Goal: Information Seeking & Learning: Learn about a topic

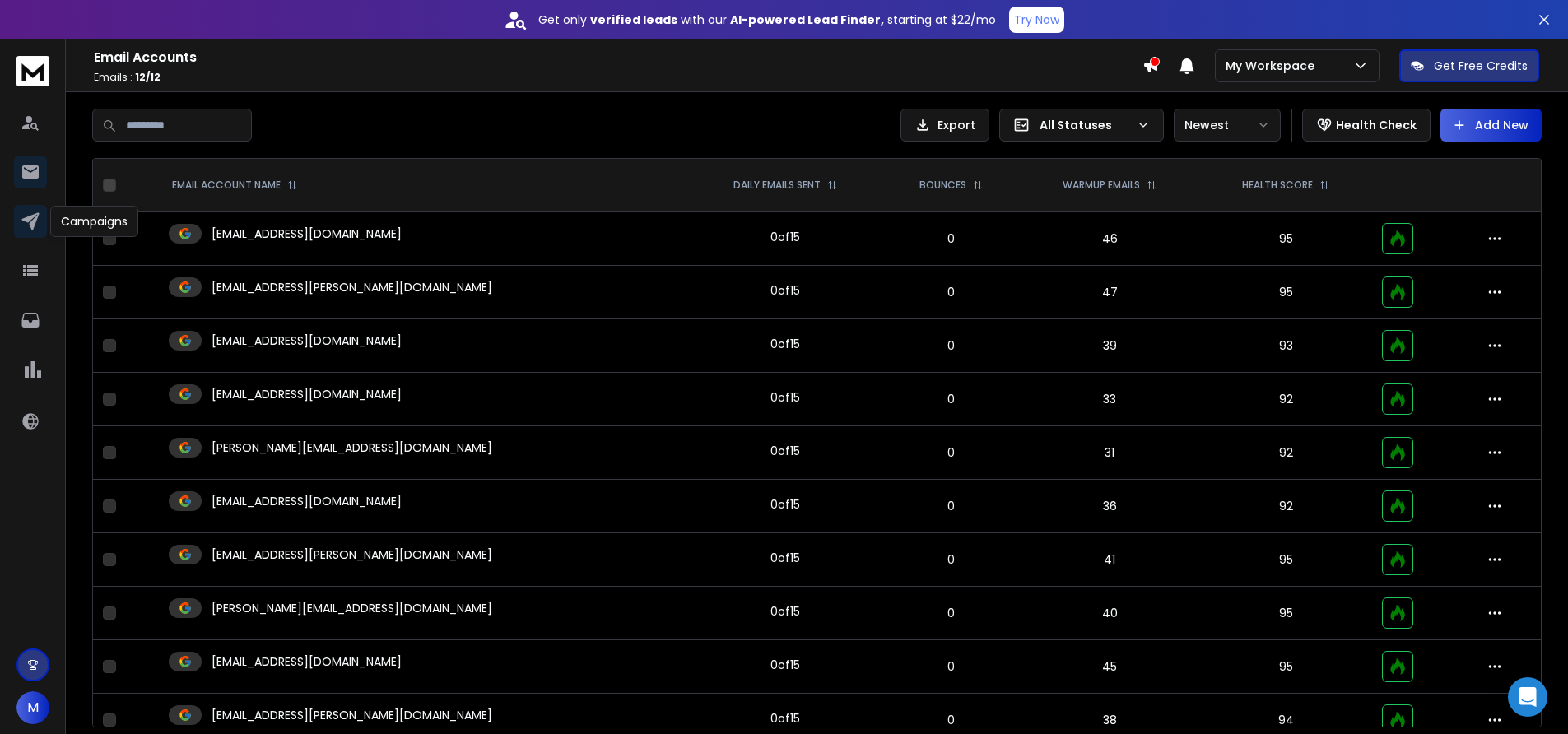
click at [33, 226] on icon at bounding box center [29, 221] width 17 height 17
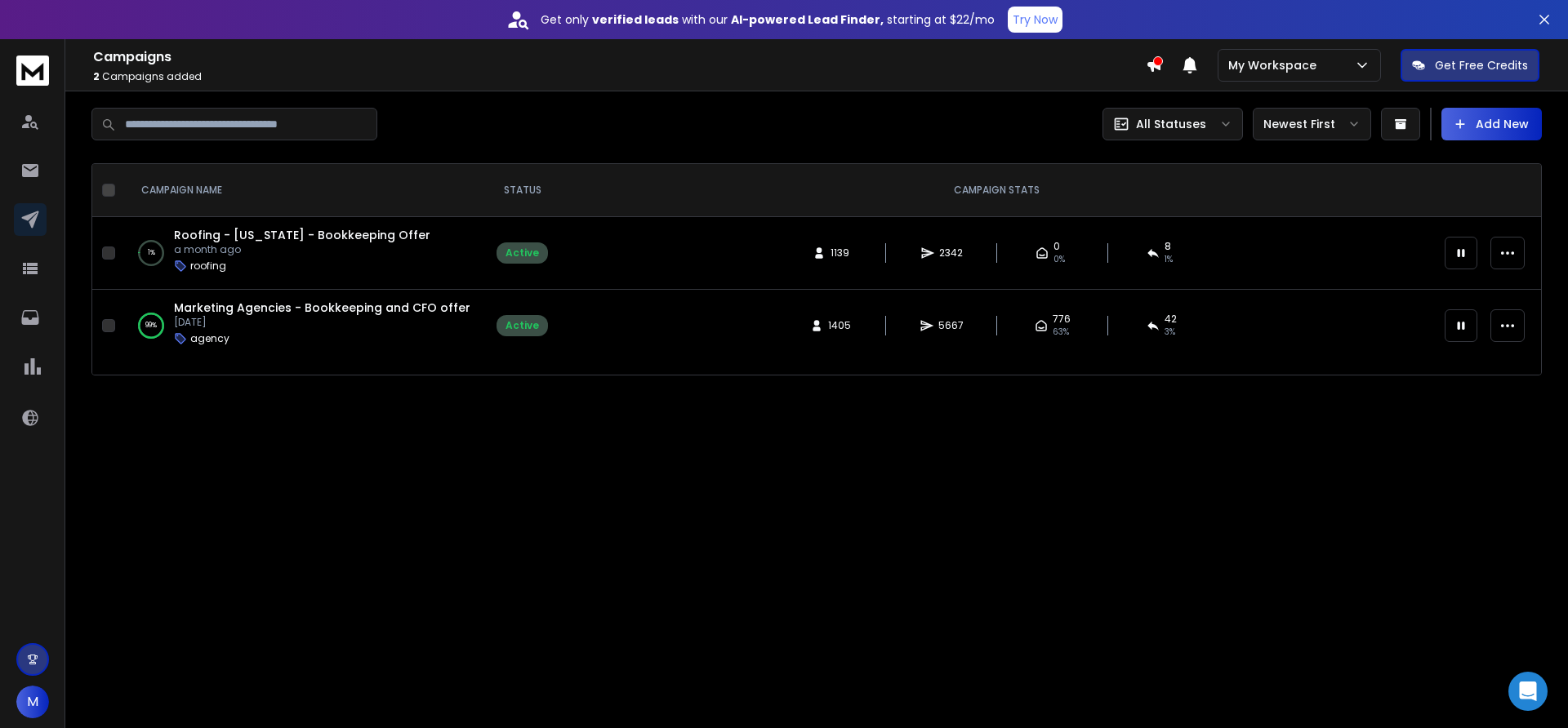
click at [250, 311] on span "Marketing Agencies - Bookkeeping and CFO offer" at bounding box center [322, 307] width 297 height 16
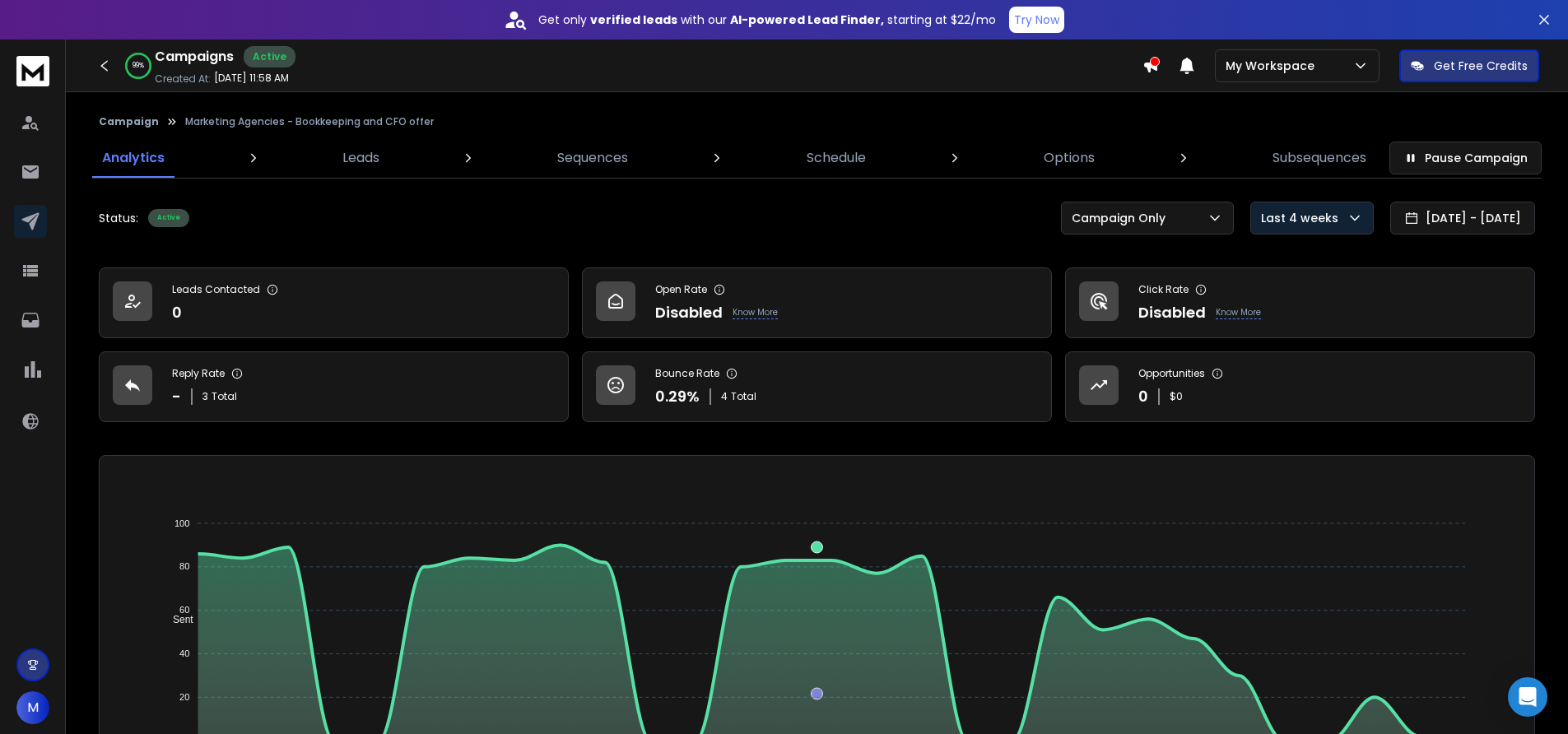
click at [1266, 232] on button "Last 4 weeks" at bounding box center [1311, 218] width 123 height 33
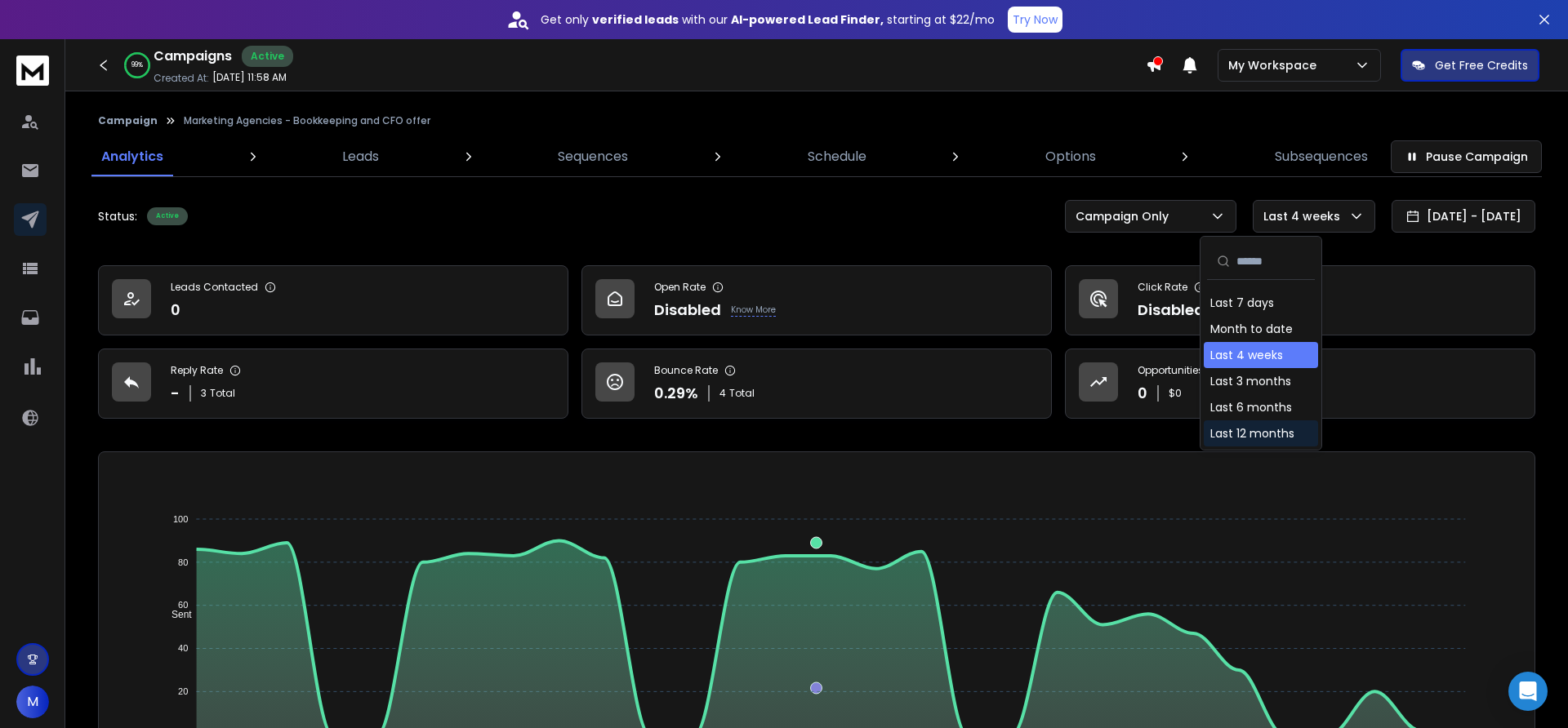
click at [1216, 428] on div "Last 12 months" at bounding box center [1252, 433] width 84 height 16
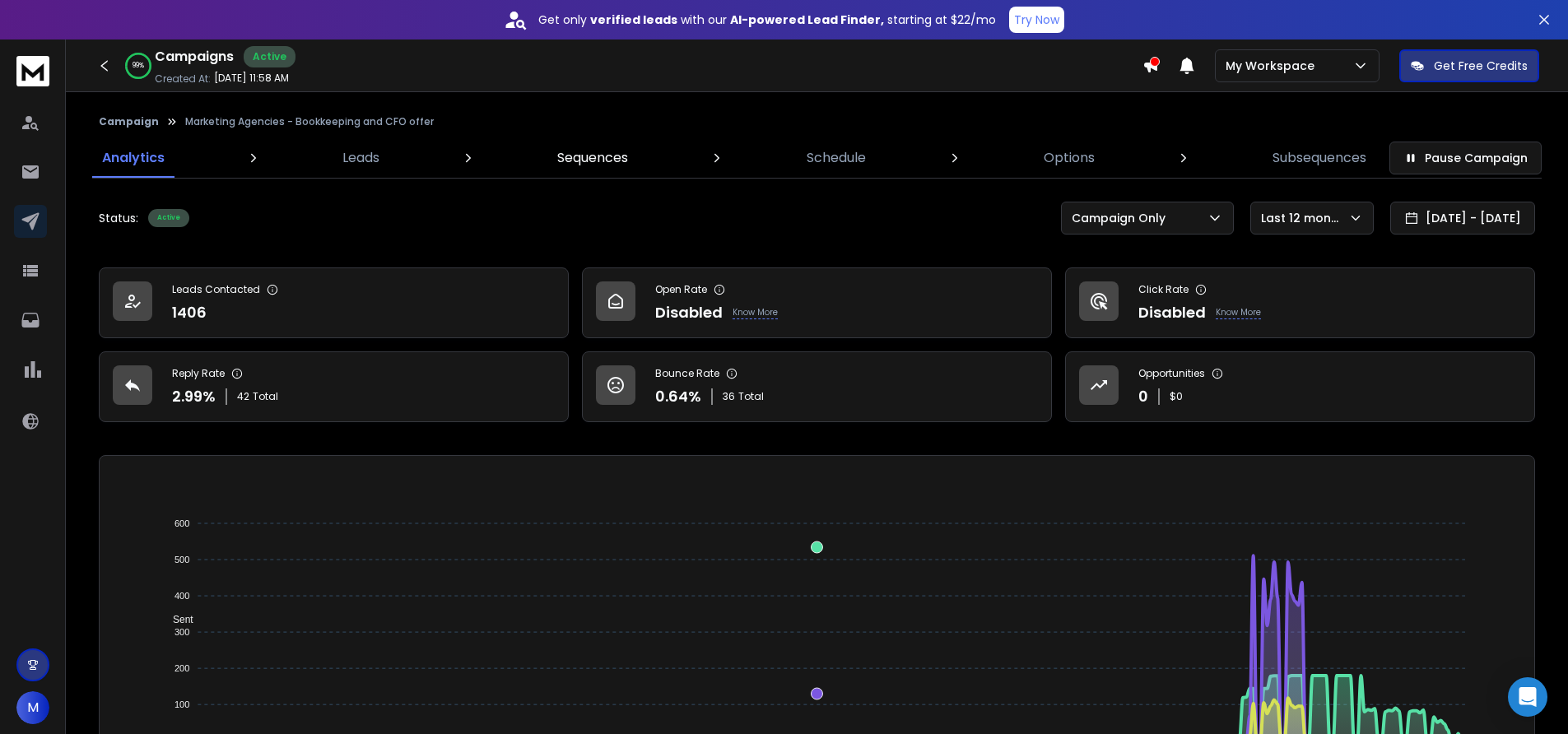
click at [620, 163] on p "Sequences" at bounding box center [593, 159] width 71 height 20
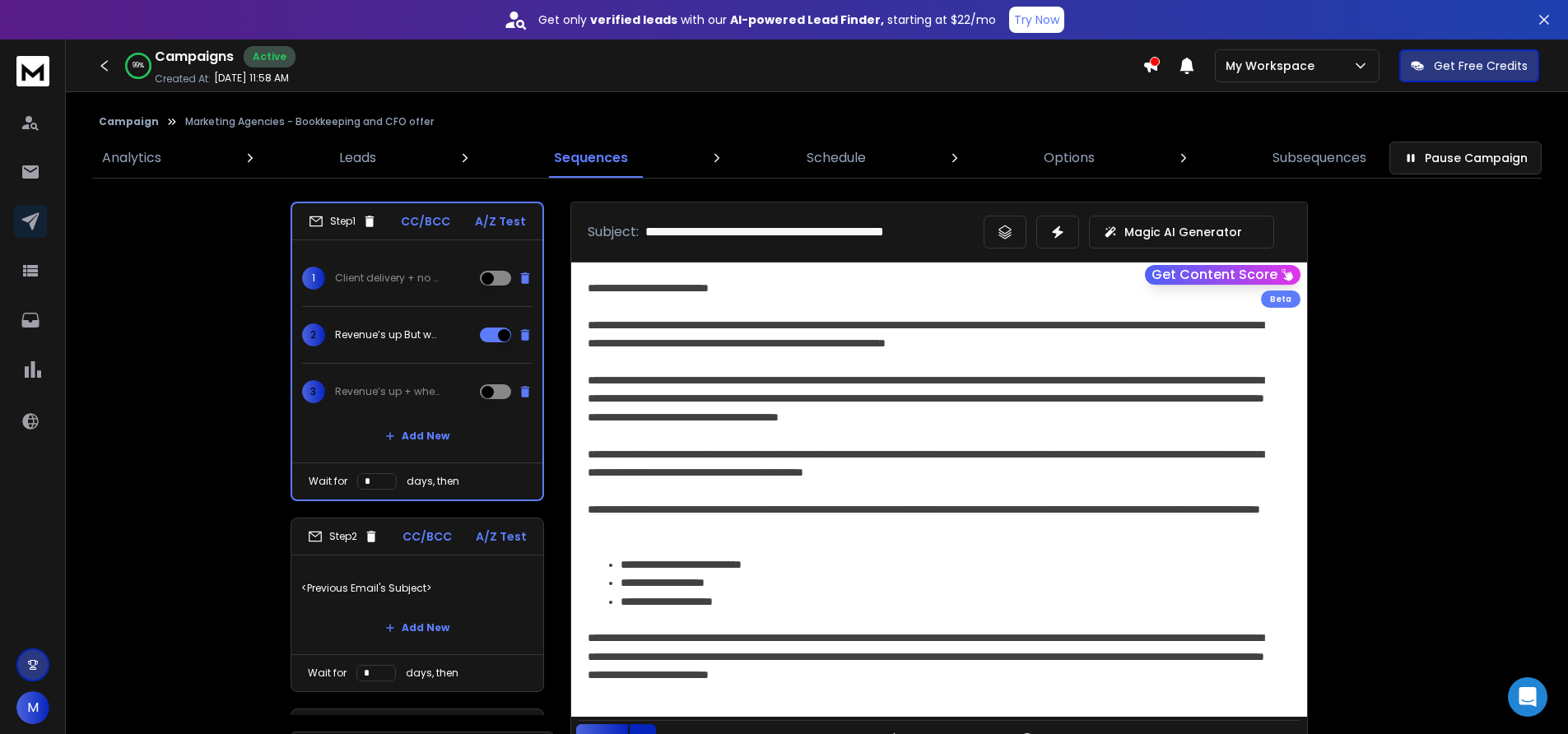
click at [368, 334] on p "Revenue’s up But where’s the money?" at bounding box center [387, 335] width 106 height 13
type input "**********"
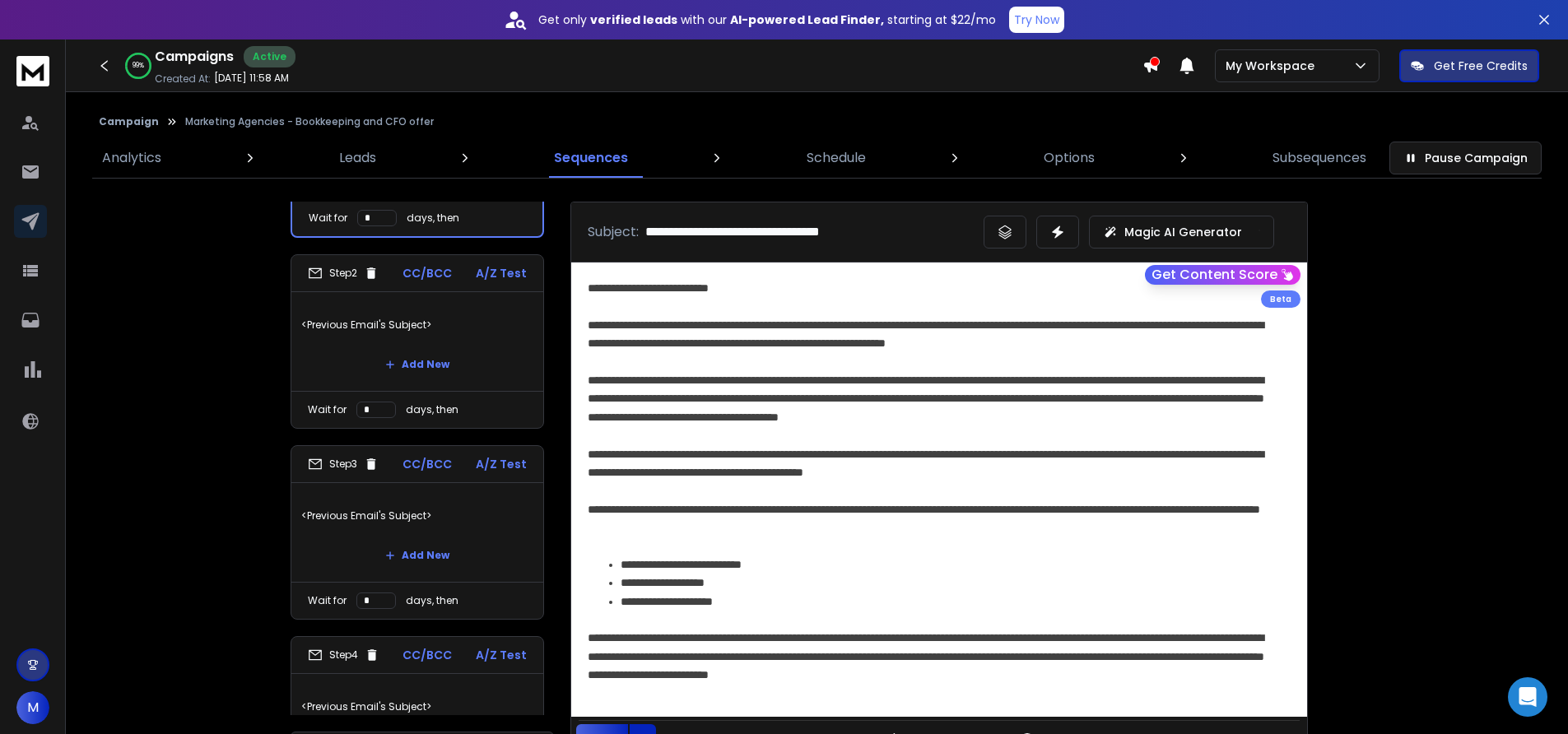
scroll to position [243, 0]
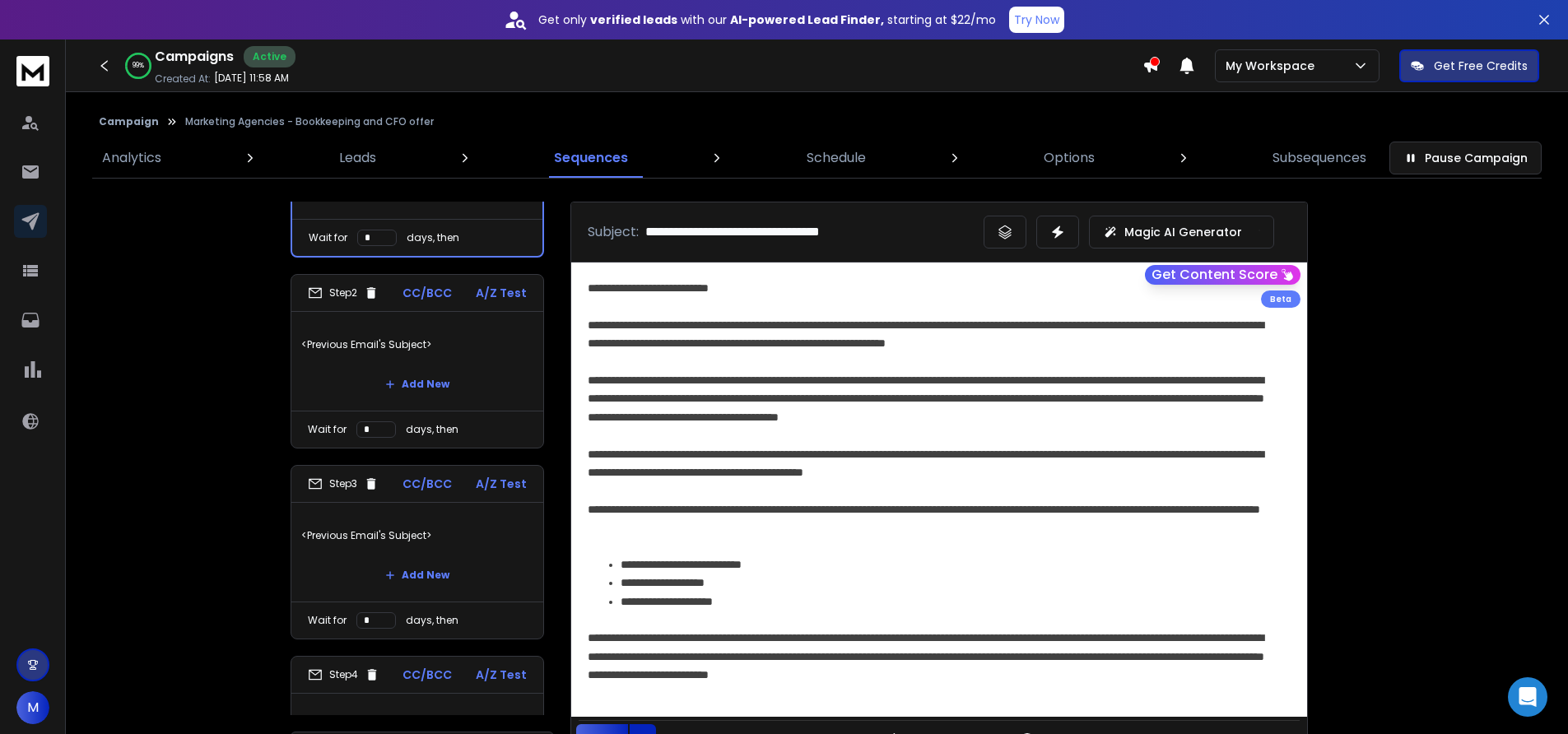
click at [379, 344] on p "<Previous Email's Subject>" at bounding box center [417, 345] width 232 height 47
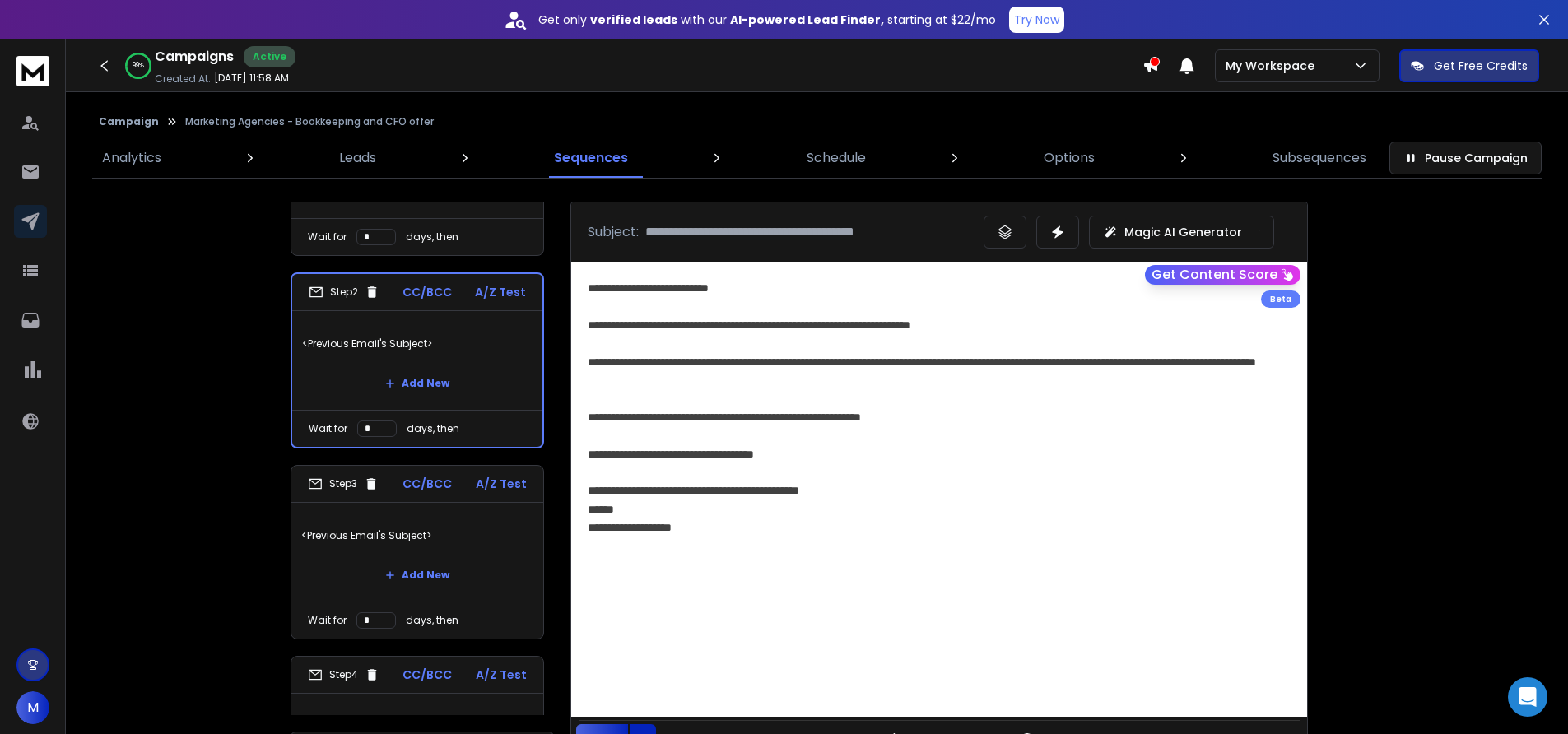
click at [346, 542] on p "<Previous Email's Subject>" at bounding box center [417, 535] width 232 height 47
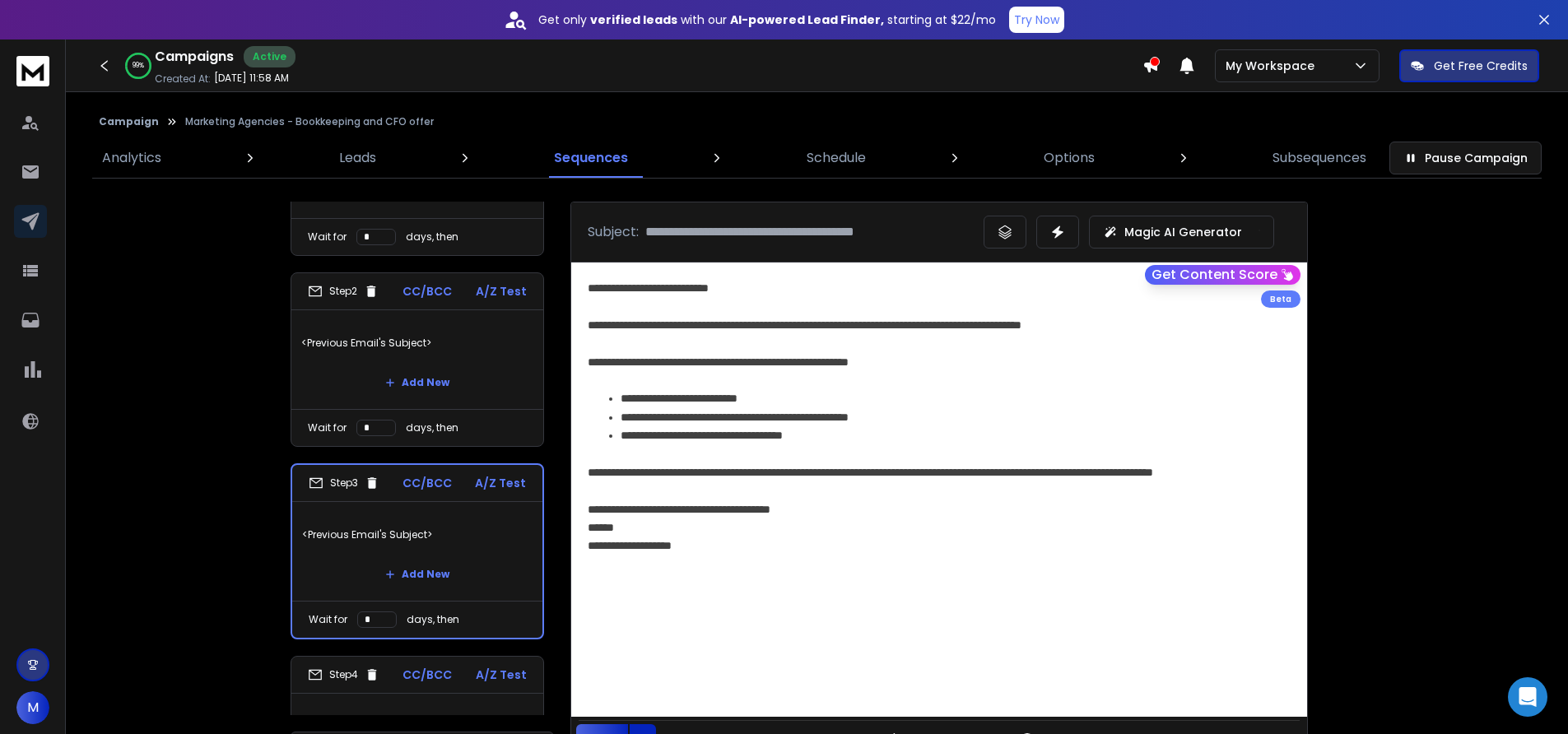
scroll to position [322, 0]
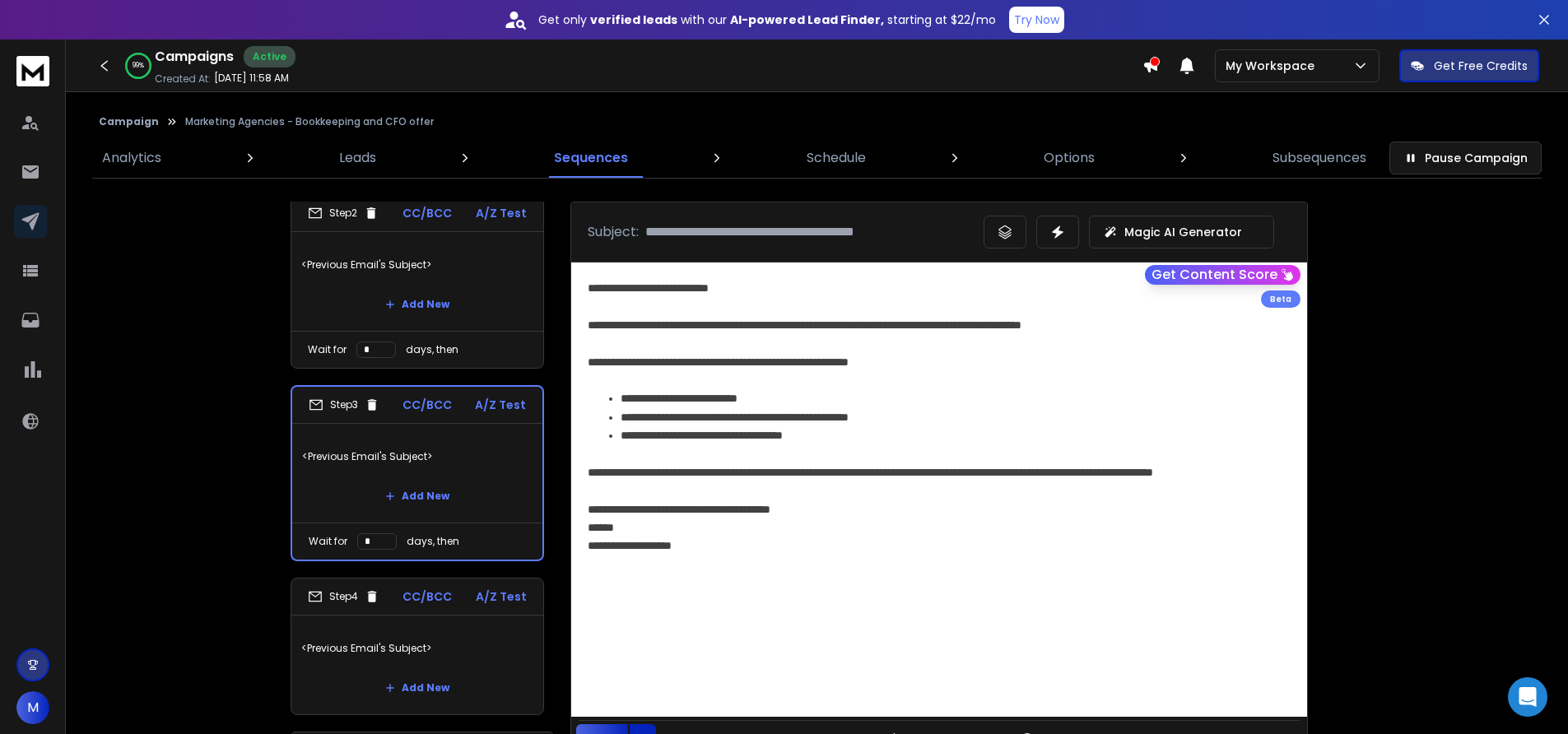
click at [346, 656] on p "<Previous Email's Subject>" at bounding box center [417, 648] width 232 height 47
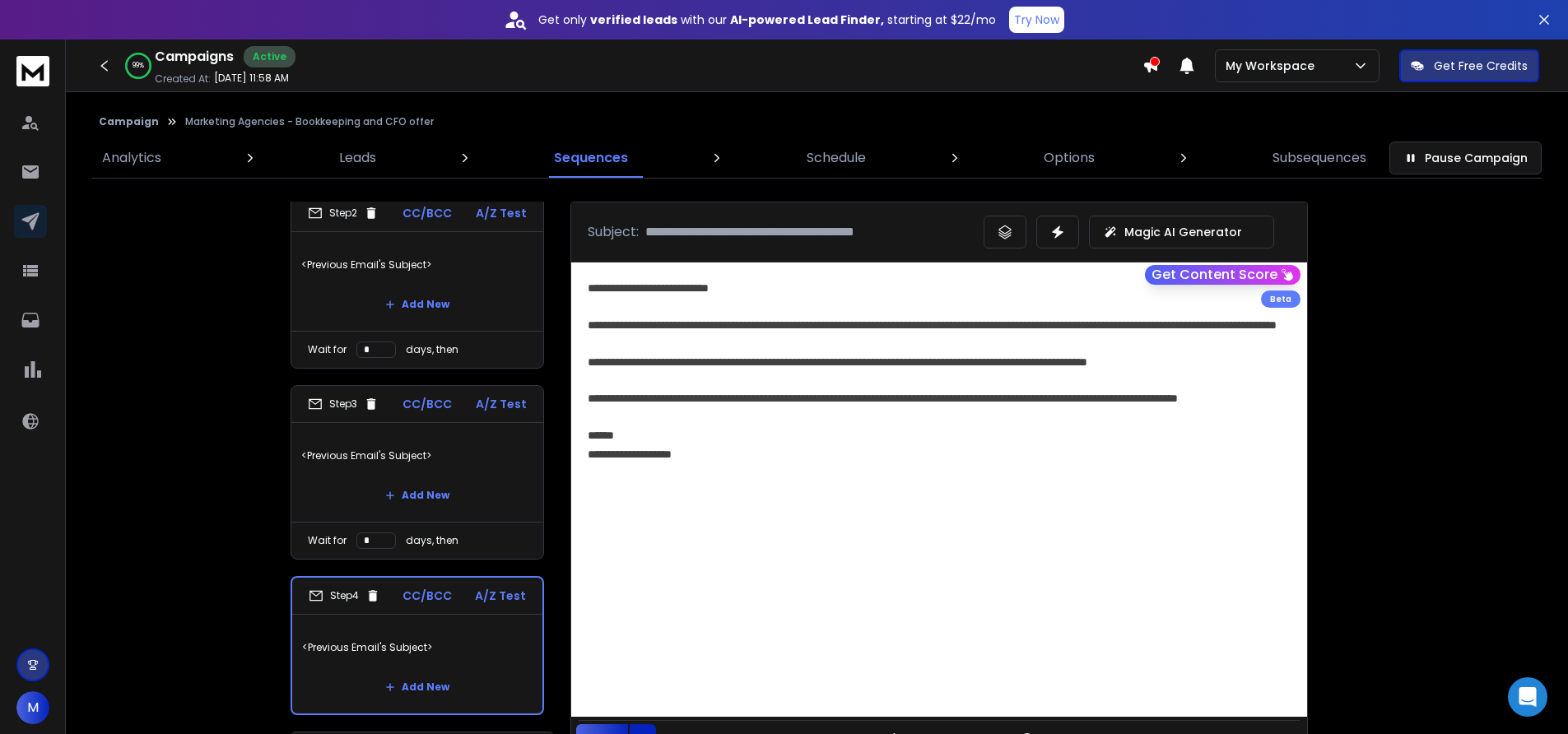
click at [405, 453] on p "<Previous Email's Subject>" at bounding box center [417, 456] width 232 height 47
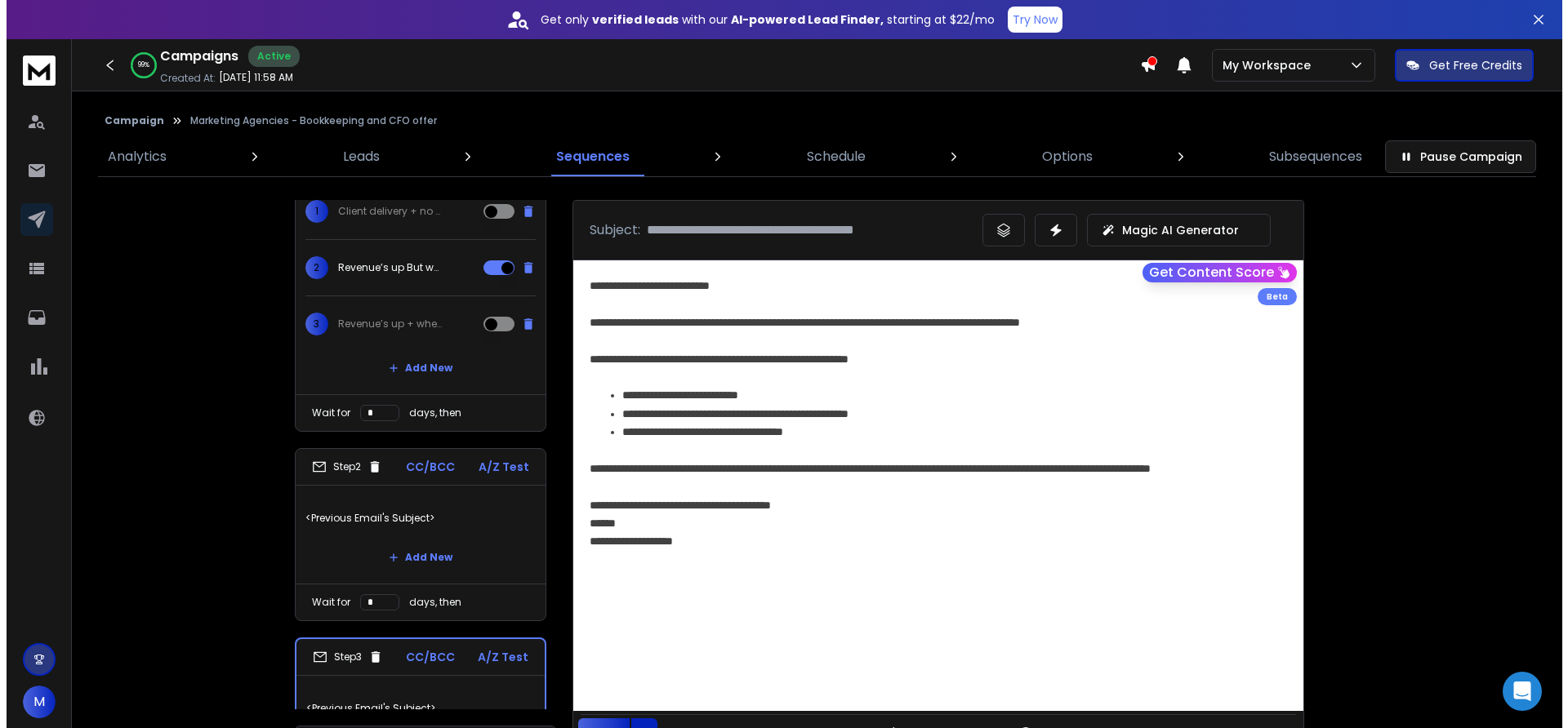
scroll to position [55, 0]
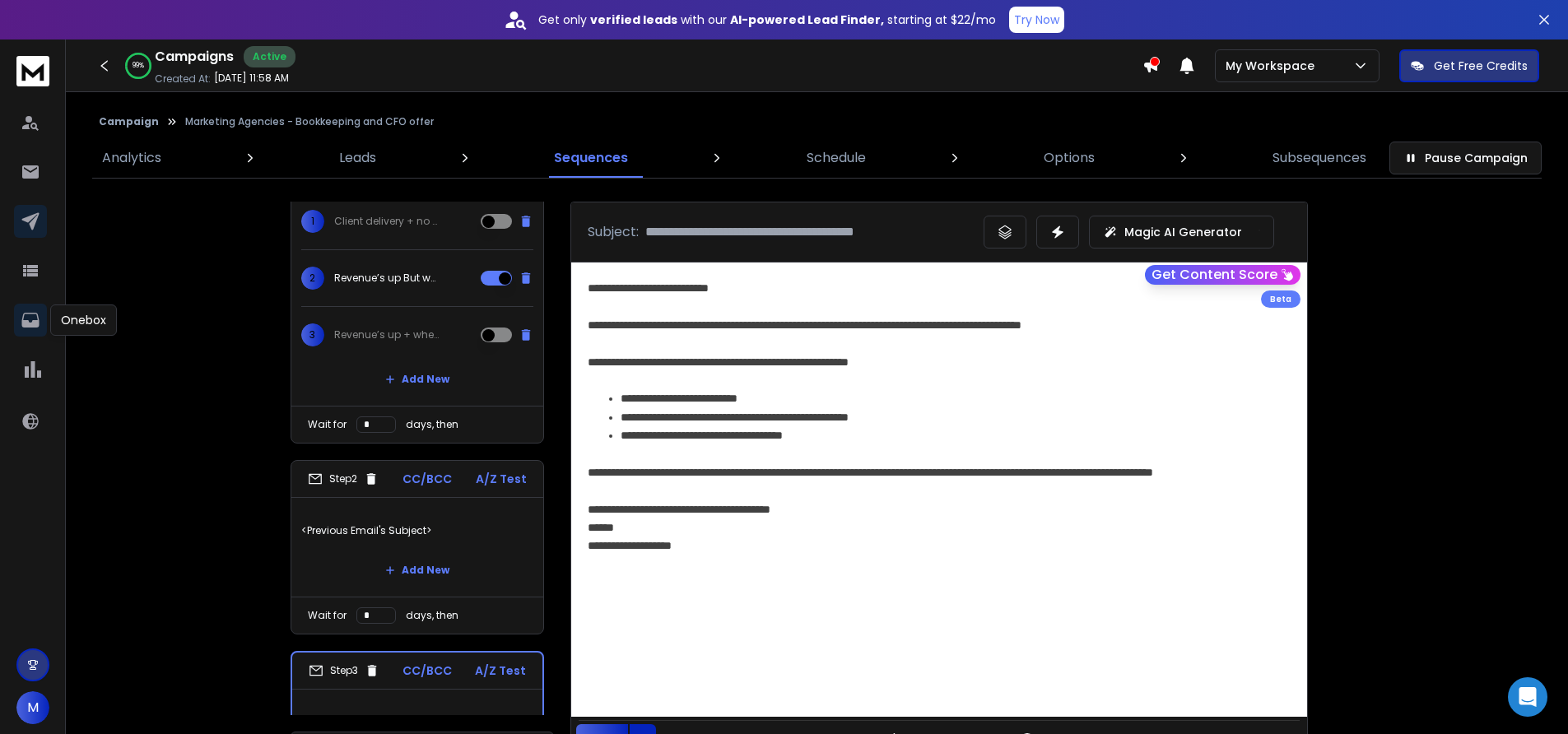
click at [36, 310] on icon at bounding box center [31, 320] width 20 height 20
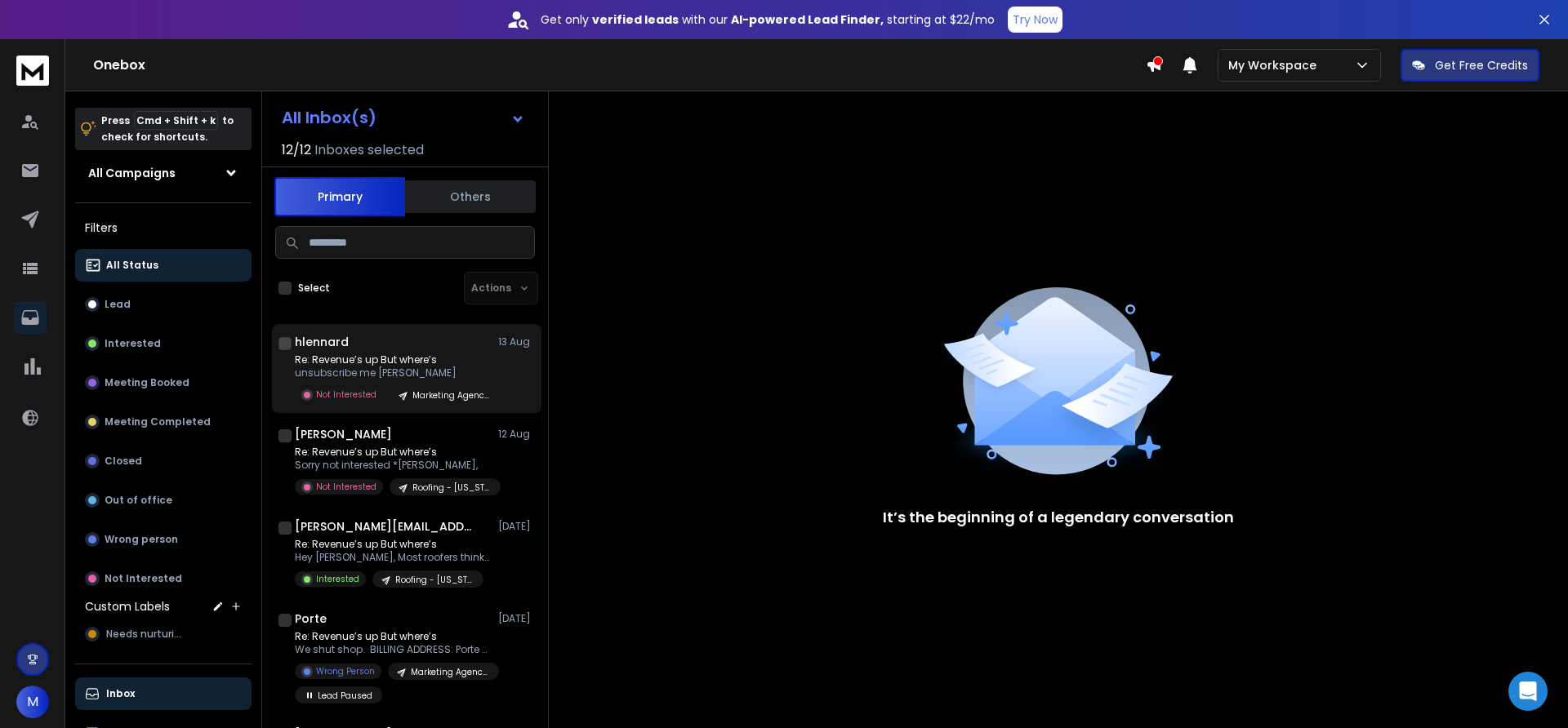
click at [404, 355] on p "Re: Revenue’s up But where’s" at bounding box center [393, 360] width 196 height 13
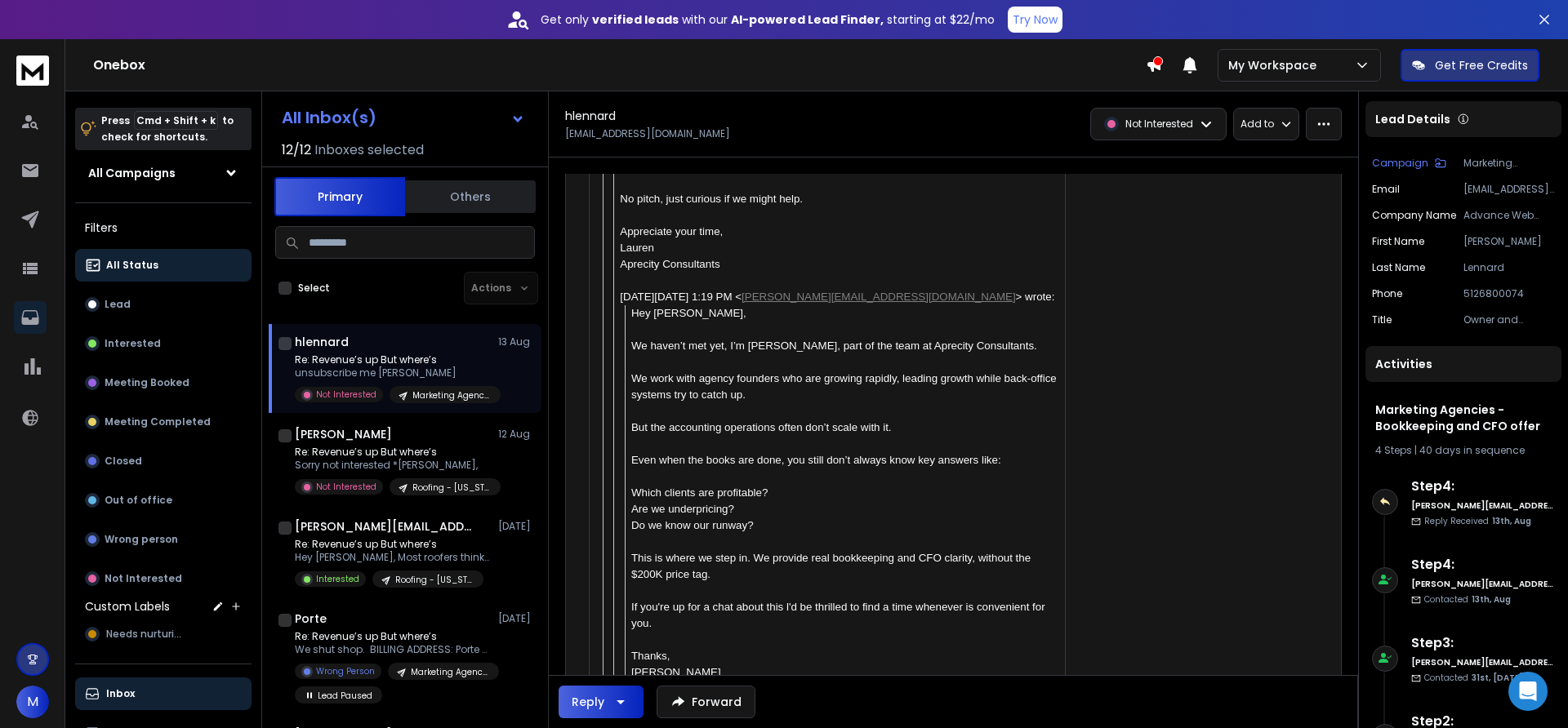
scroll to position [1100, 0]
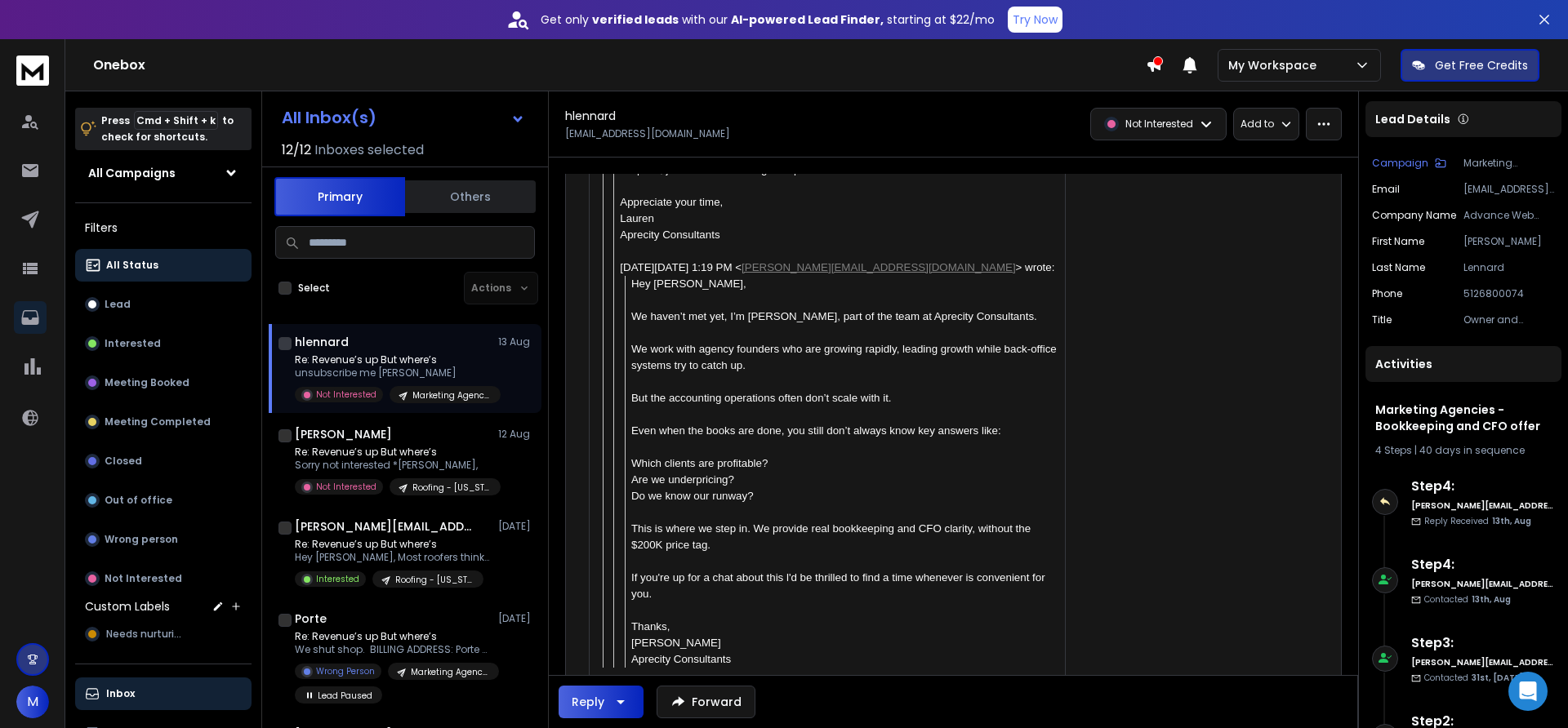
drag, startPoint x: 632, startPoint y: 262, endPoint x: 734, endPoint y: 639, distance: 390.6
click at [734, 639] on div "Hey Harry, We haven’t met yet, I’m Lauren, part of the team at Aprecity Consult…" at bounding box center [848, 471] width 433 height 392
copy div "Hey Harry, We haven’t met yet, I’m Lauren, part of the team at Aprecity Consult…"
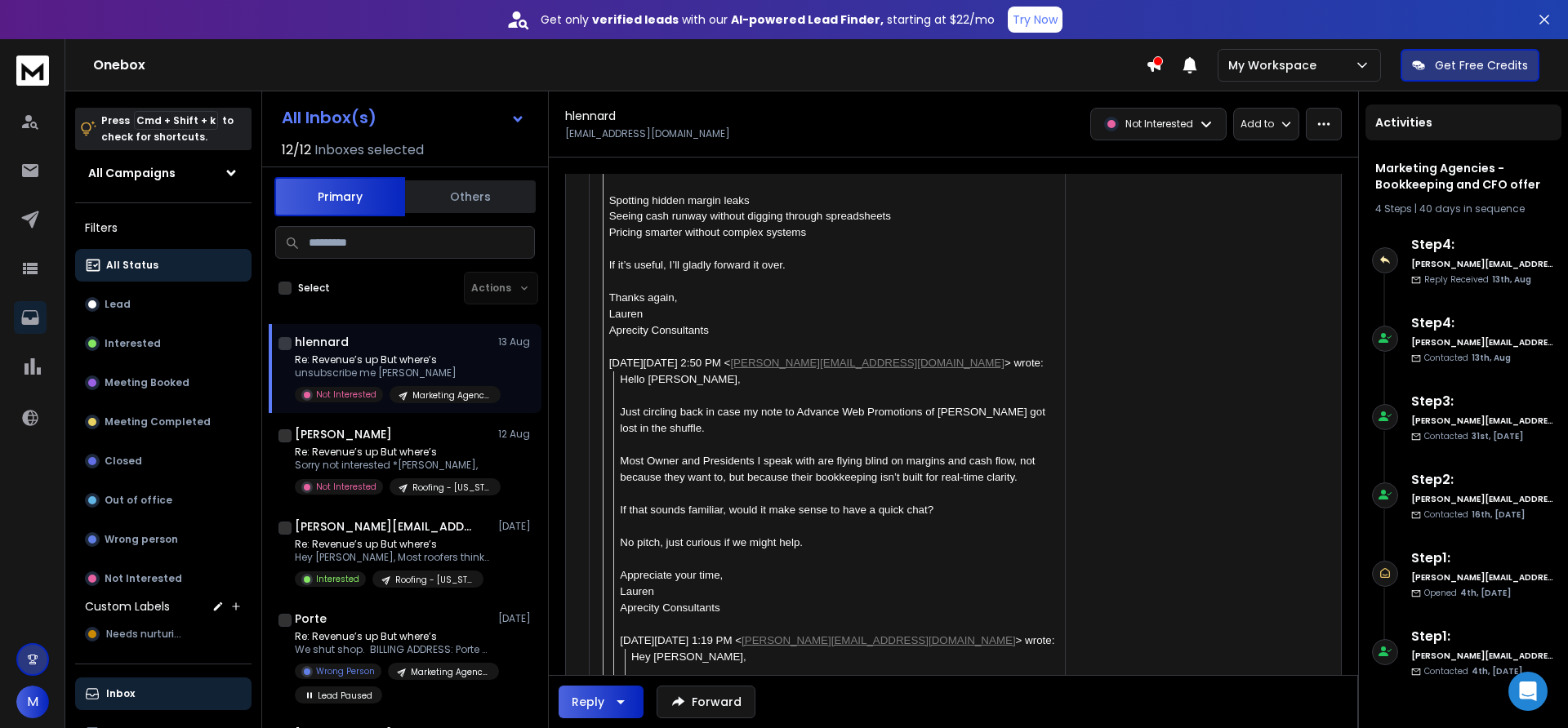
scroll to position [722, 0]
drag, startPoint x: 623, startPoint y: 365, endPoint x: 729, endPoint y: 592, distance: 250.5
click at [729, 592] on div "Hello Harry, Just circling back in case my note to Advance Web Promotions of Au…" at bounding box center [842, 710] width 445 height 668
copy div "Hello Harry, Just circling back in case my note to Advance Web Promotions of Au…"
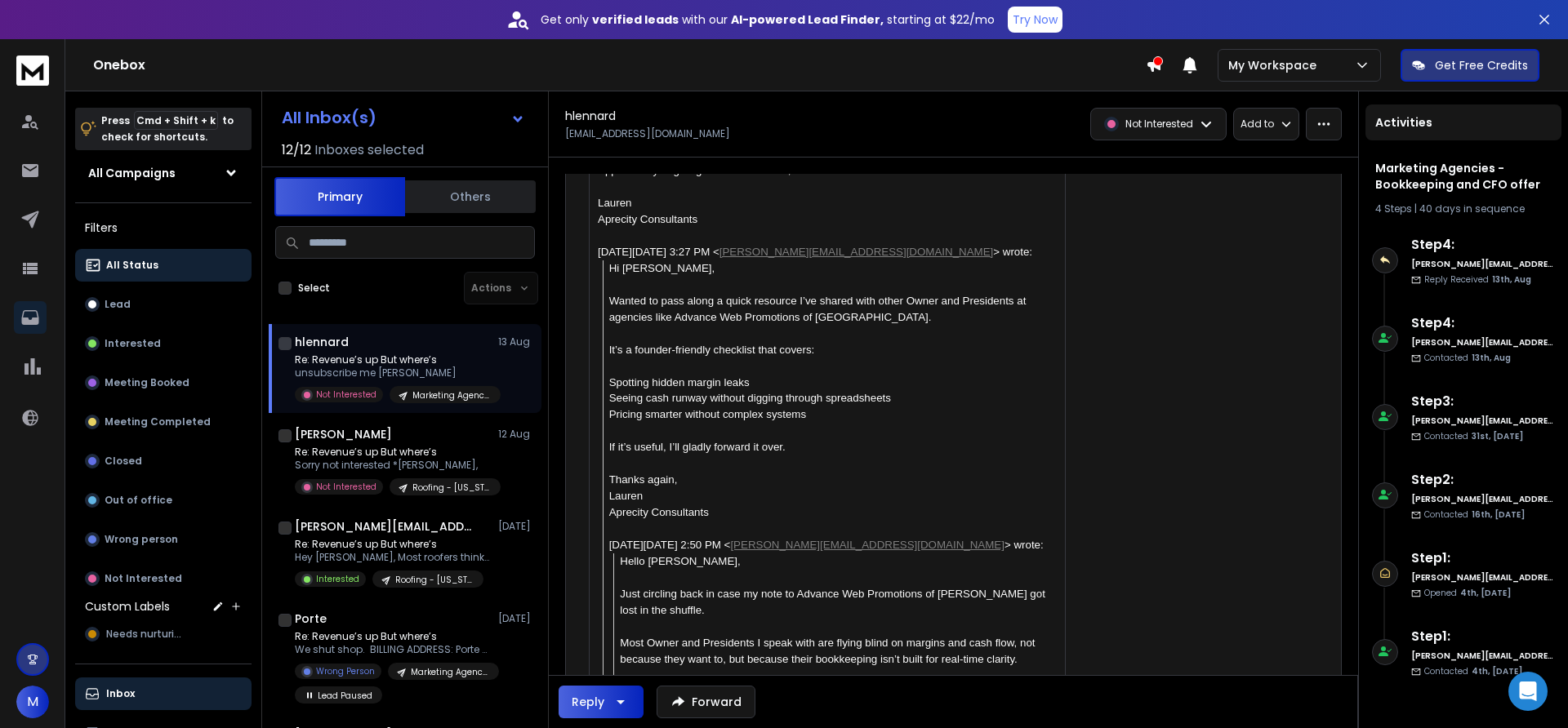
scroll to position [519, 0]
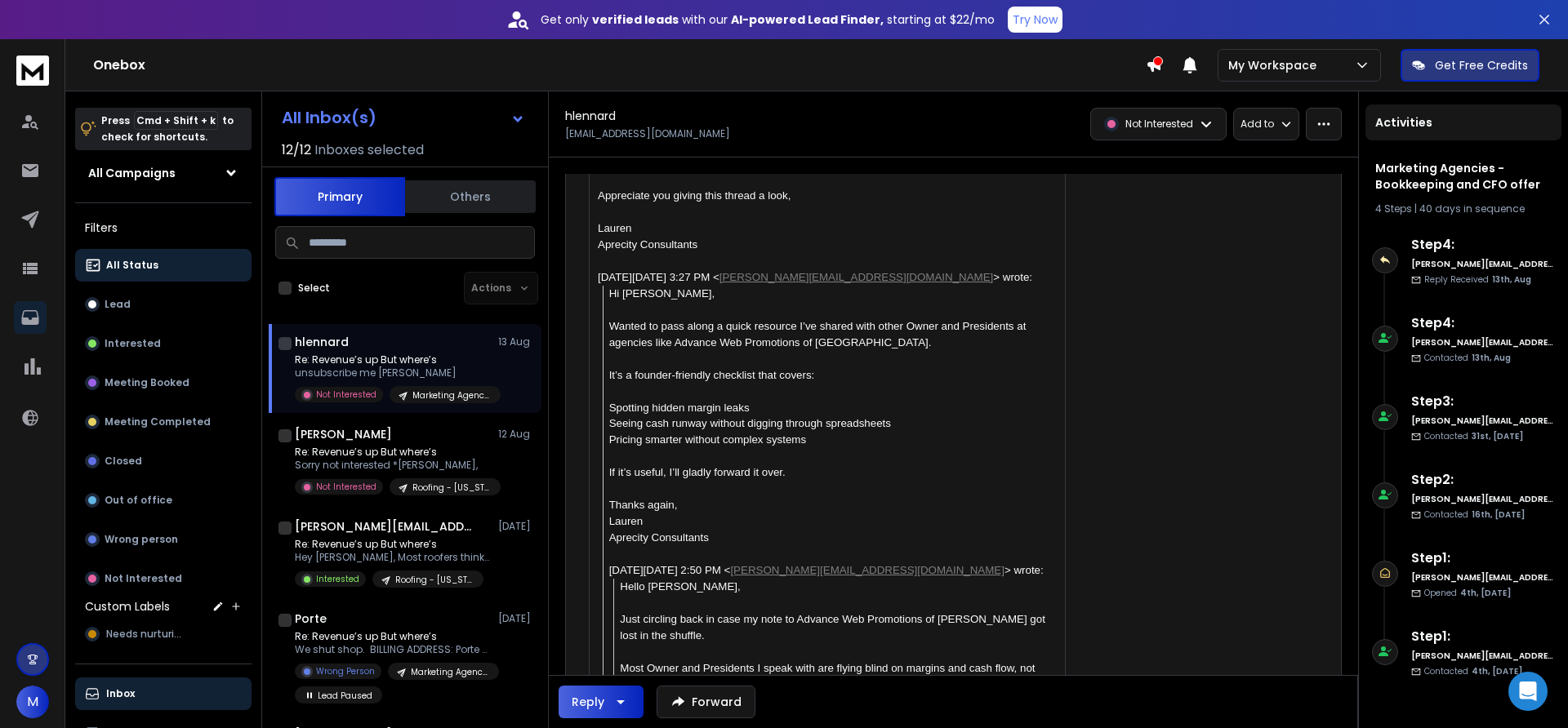
drag, startPoint x: 611, startPoint y: 274, endPoint x: 711, endPoint y: 525, distance: 270.2
copy div "Hi Harry, Wanted to pass along a quick resource I’ve shared with other Owner an…"
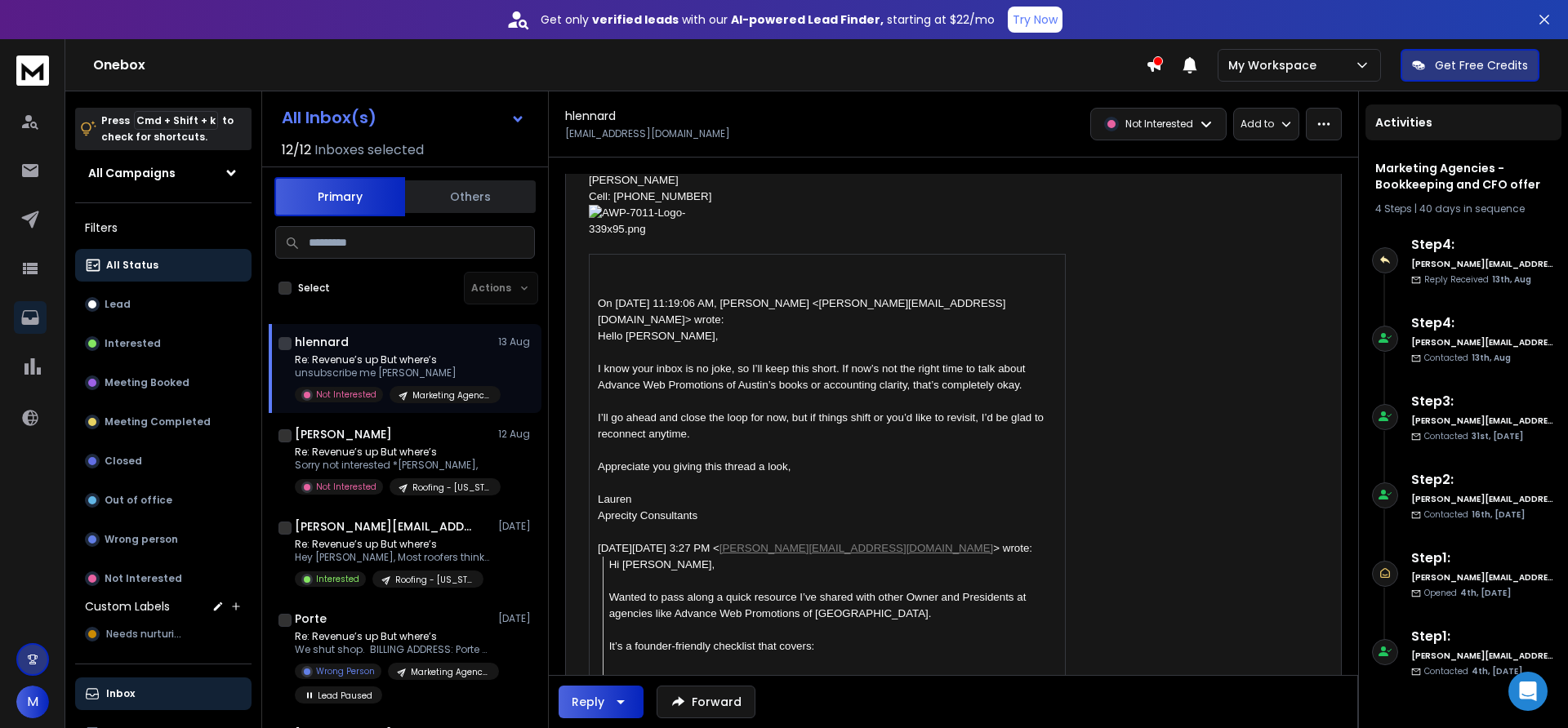
scroll to position [243, 0]
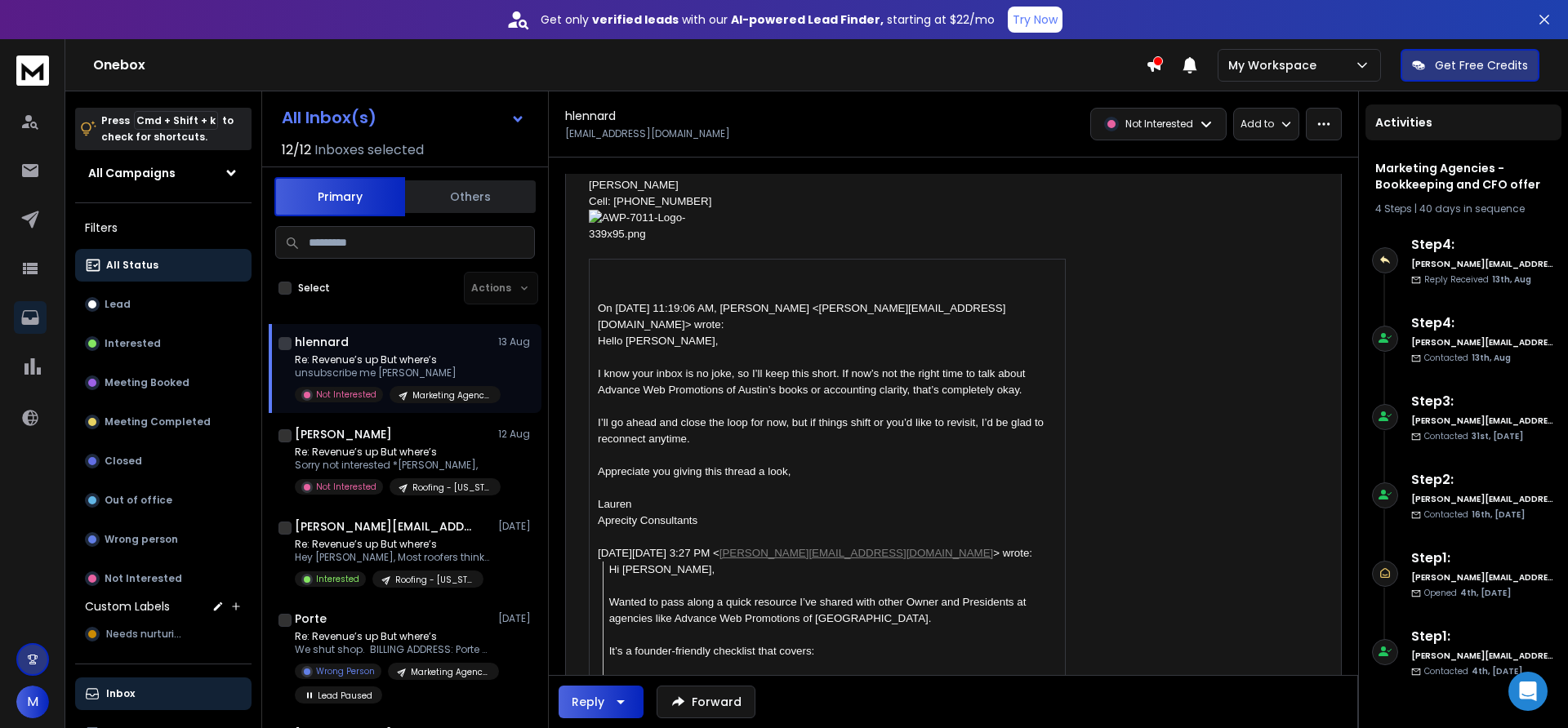
drag, startPoint x: 599, startPoint y: 323, endPoint x: 711, endPoint y: 512, distance: 219.7
copy div "Hello Harry, I know your inbox is no joke, so I’ll keep this short. If now’s no…"
click at [25, 206] on link at bounding box center [30, 220] width 33 height 33
